Goal: Find specific page/section: Find specific page/section

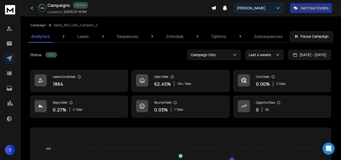
click at [249, 9] on div "[PERSON_NAME]" at bounding box center [259, 8] width 44 height 5
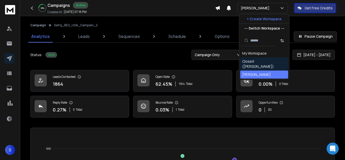
click at [251, 60] on div "CloseX (Safiq)" at bounding box center [264, 64] width 44 height 10
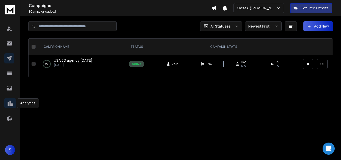
click at [12, 102] on icon at bounding box center [10, 103] width 8 height 8
